Goal: Task Accomplishment & Management: Use online tool/utility

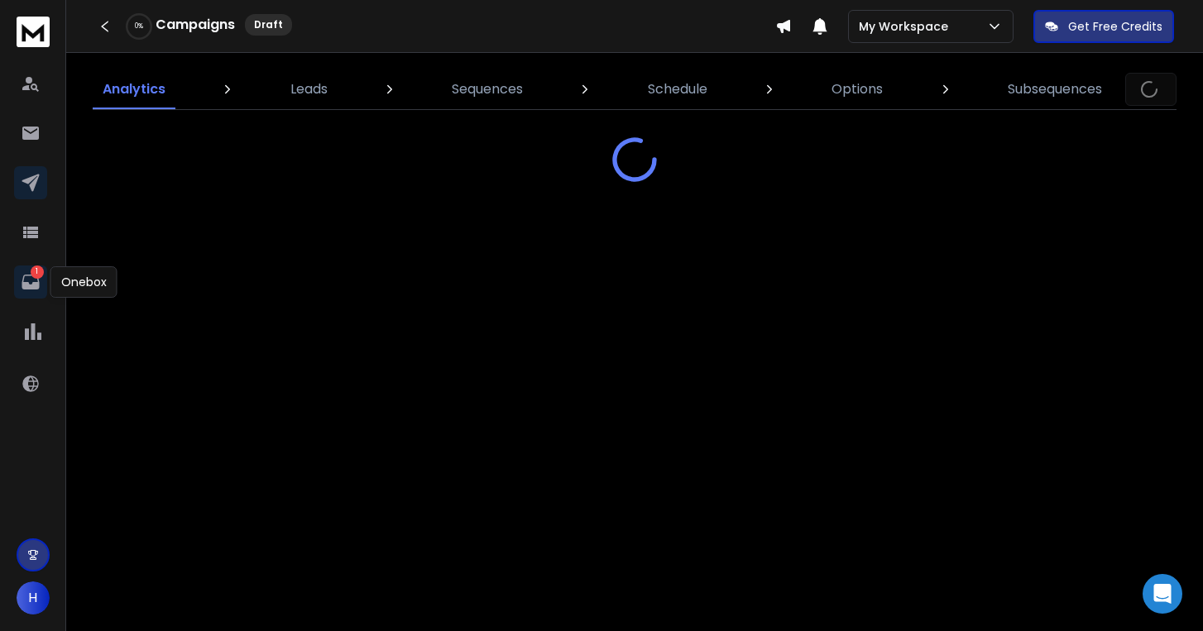
click at [29, 276] on icon at bounding box center [31, 282] width 20 height 20
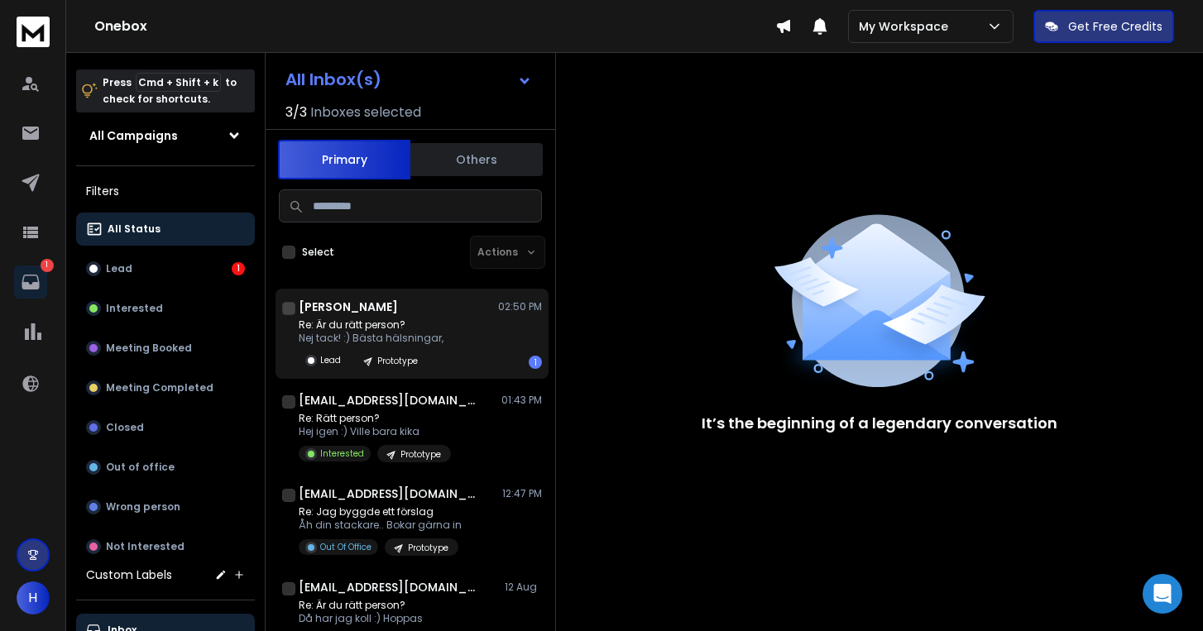
click at [455, 339] on div "Re: Är du rätt person? Nej tack! :) Bästa hälsningar, Lead Prototype 1" at bounding box center [420, 344] width 243 height 50
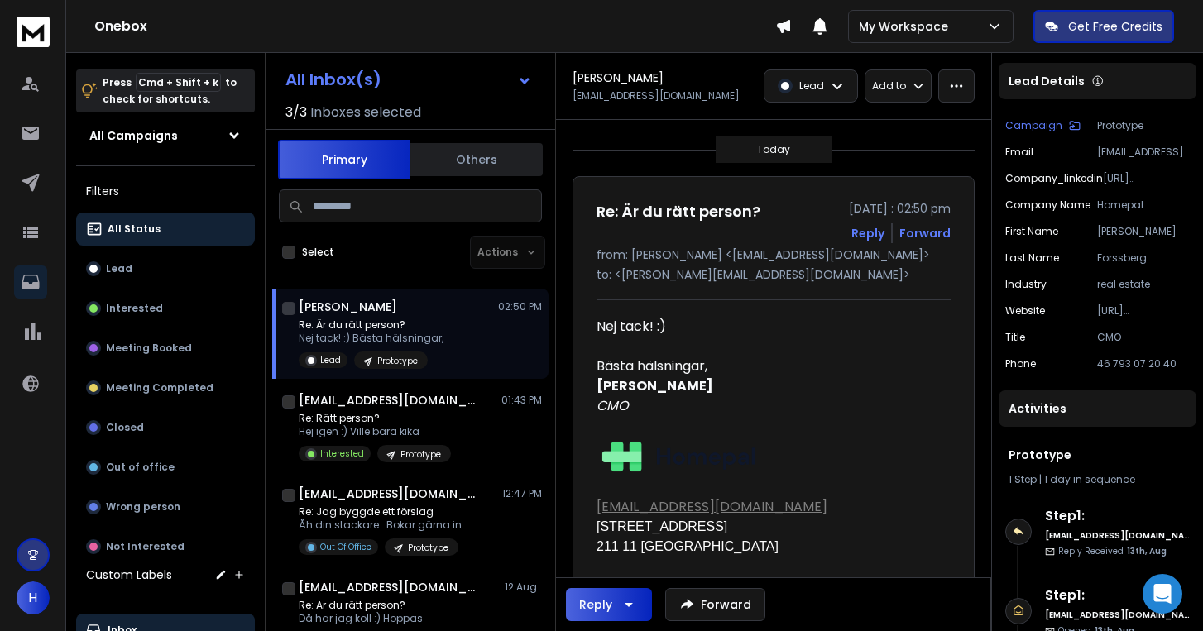
click at [812, 94] on div "Lead" at bounding box center [810, 85] width 93 height 31
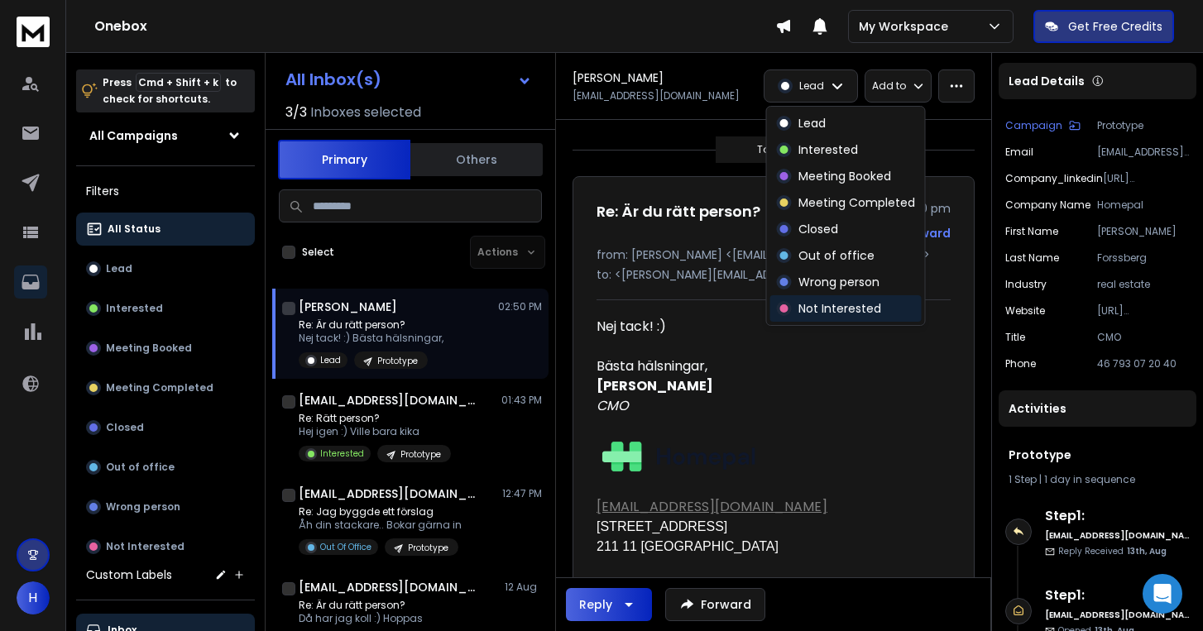
click at [822, 309] on p "Not Interested" at bounding box center [839, 308] width 83 height 17
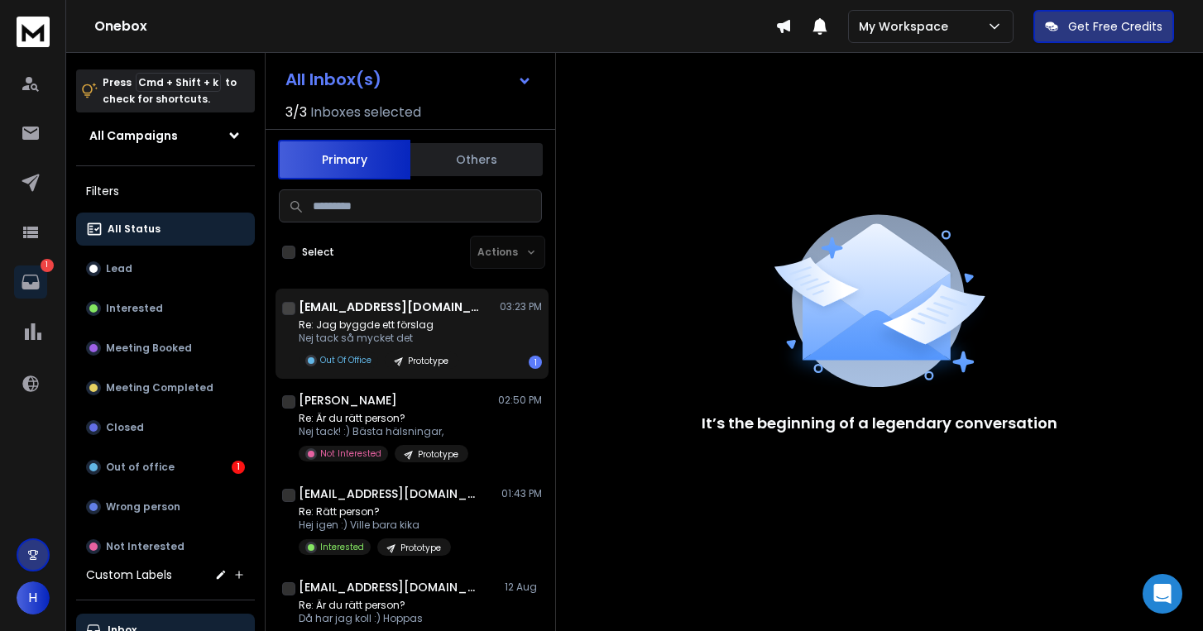
click at [449, 323] on p "Re: Jag byggde ett förslag" at bounding box center [379, 325] width 160 height 13
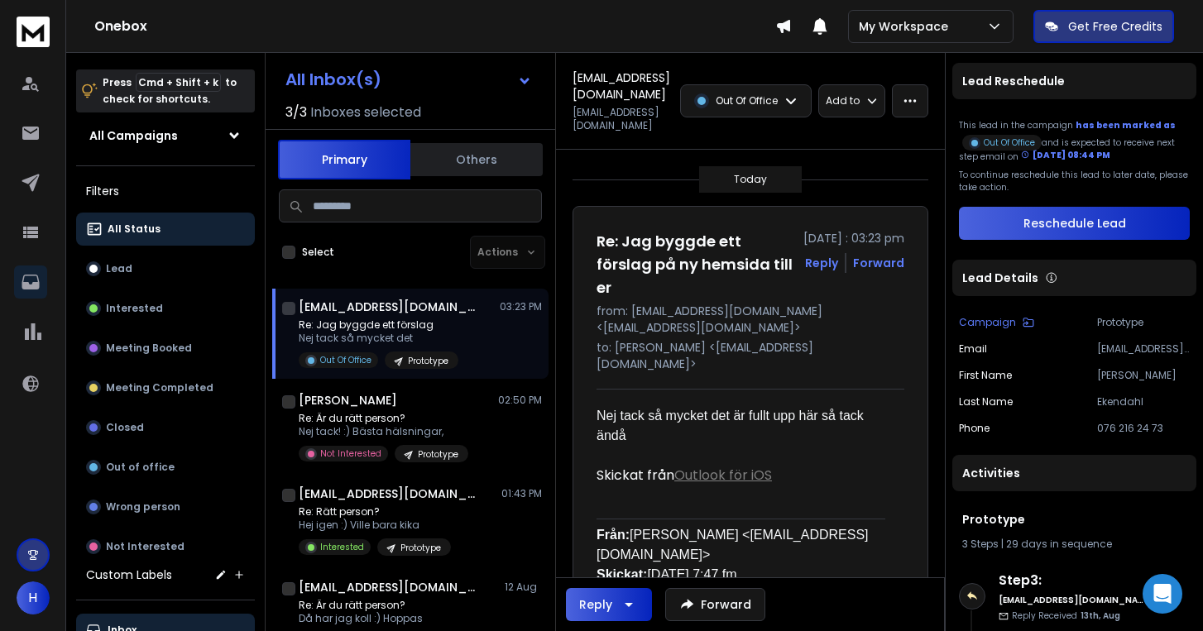
click at [811, 94] on div "Out Of Office" at bounding box center [746, 100] width 130 height 31
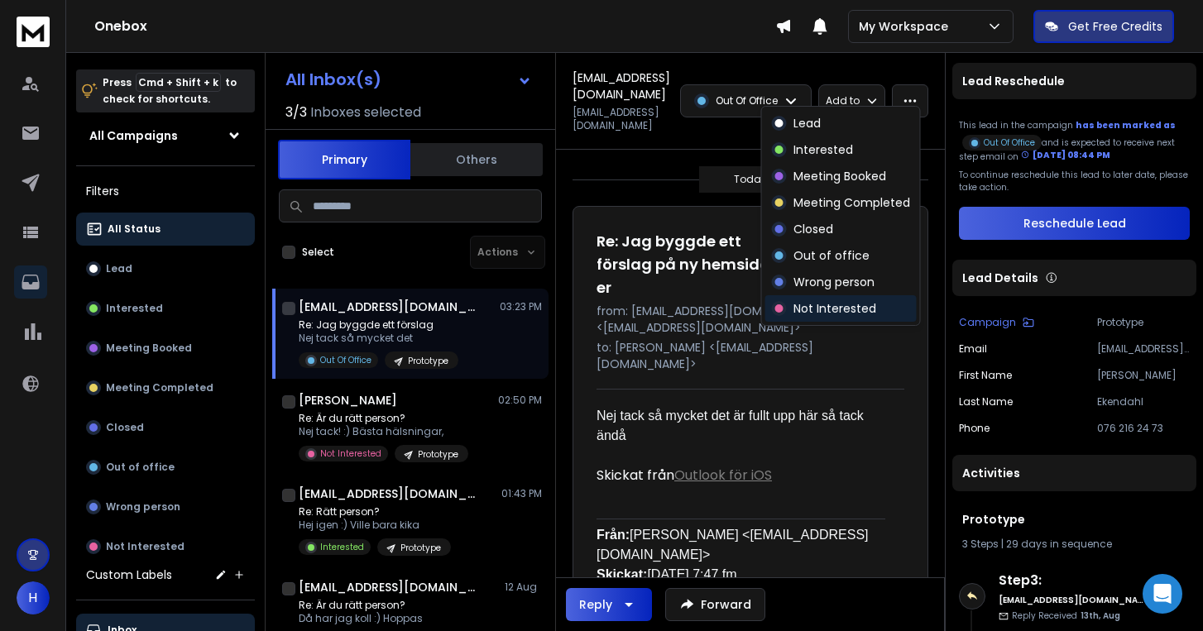
click at [831, 314] on p "Not Interested" at bounding box center [834, 308] width 83 height 17
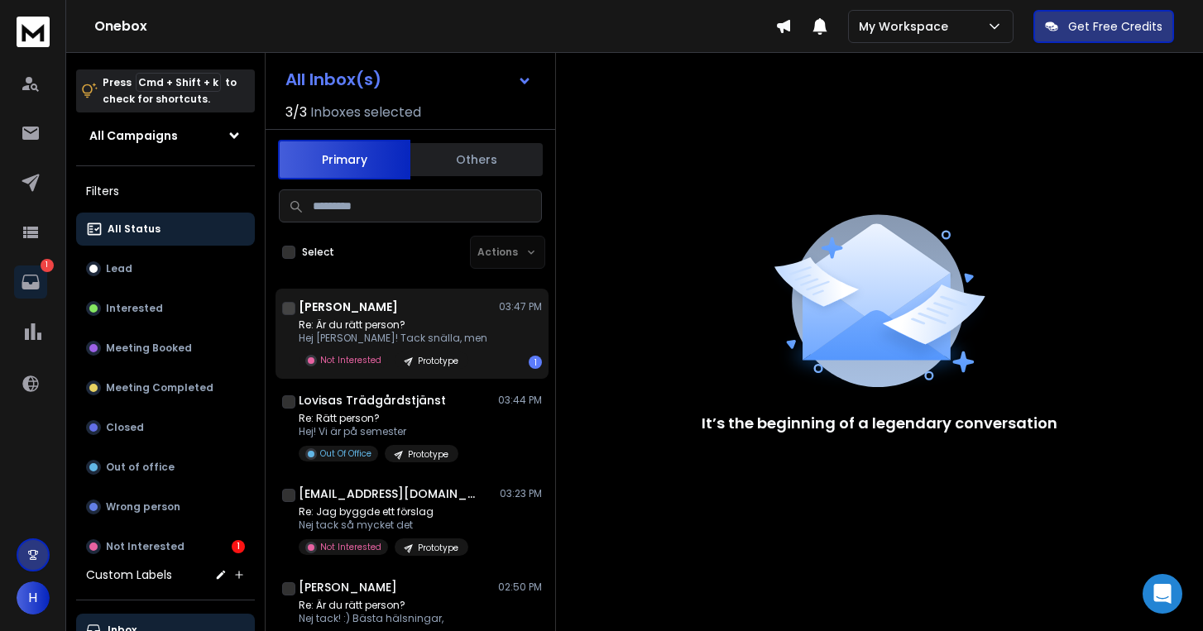
click at [400, 321] on p "Re: Är du rätt person?" at bounding box center [393, 325] width 189 height 13
